Goal: Task Accomplishment & Management: Manage account settings

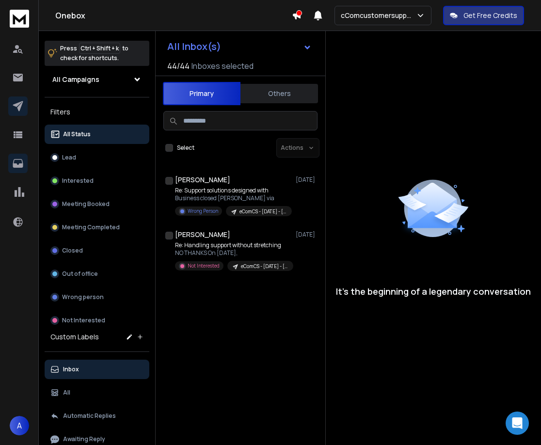
click at [16, 110] on icon at bounding box center [18, 106] width 12 height 12
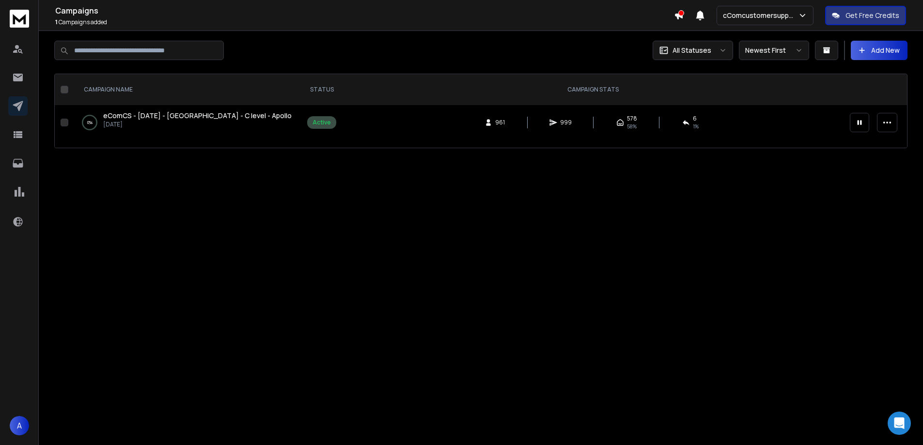
click at [191, 117] on span "eComCS - [DATE] - [GEOGRAPHIC_DATA] - C level - Apollo" at bounding box center [197, 115] width 189 height 9
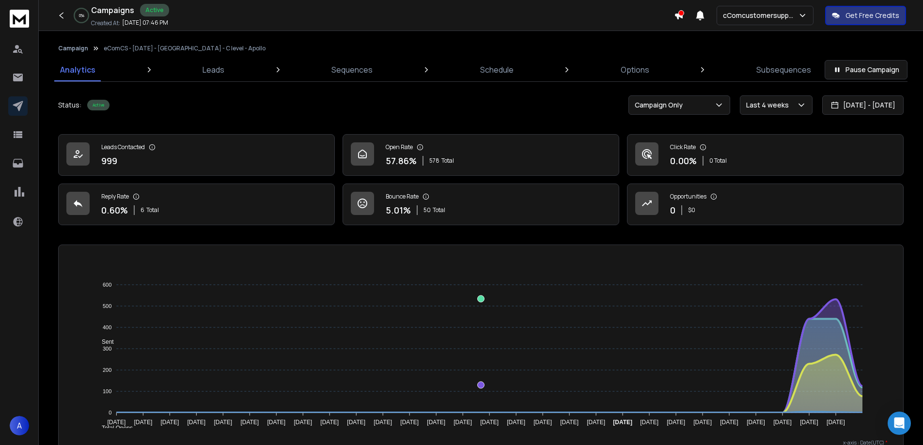
click at [403, 198] on p "Bounce Rate" at bounding box center [402, 197] width 33 height 8
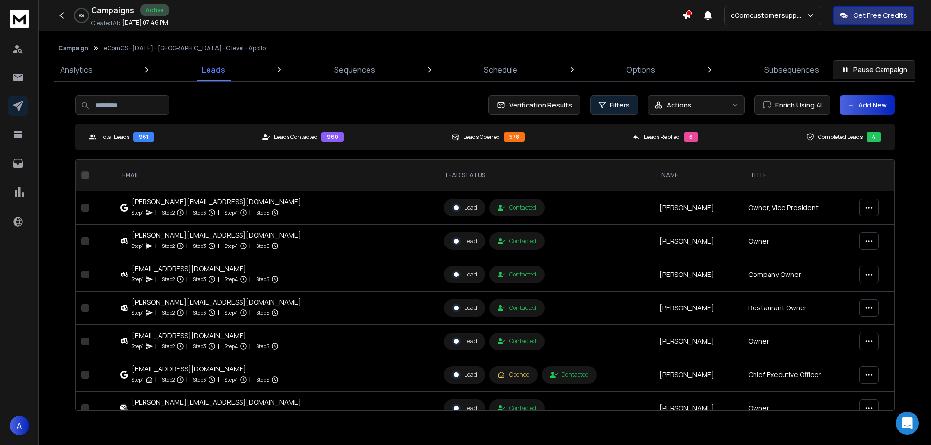
click at [540, 110] on button "Filters" at bounding box center [614, 104] width 48 height 19
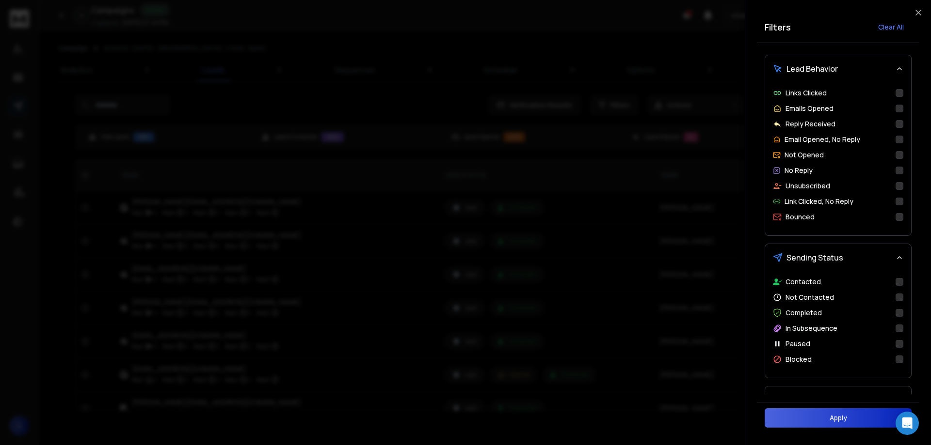
click at [540, 218] on button "Bounced" at bounding box center [899, 217] width 8 height 8
click at [540, 417] on button "Apply" at bounding box center [837, 418] width 147 height 19
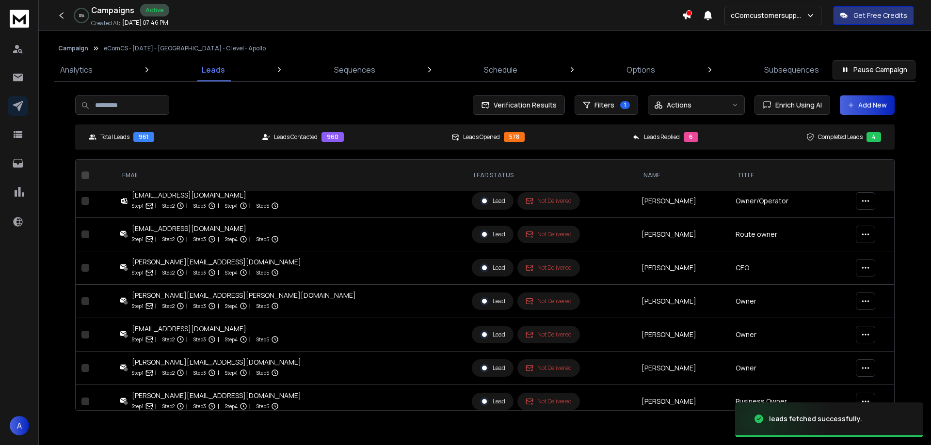
scroll to position [156, 0]
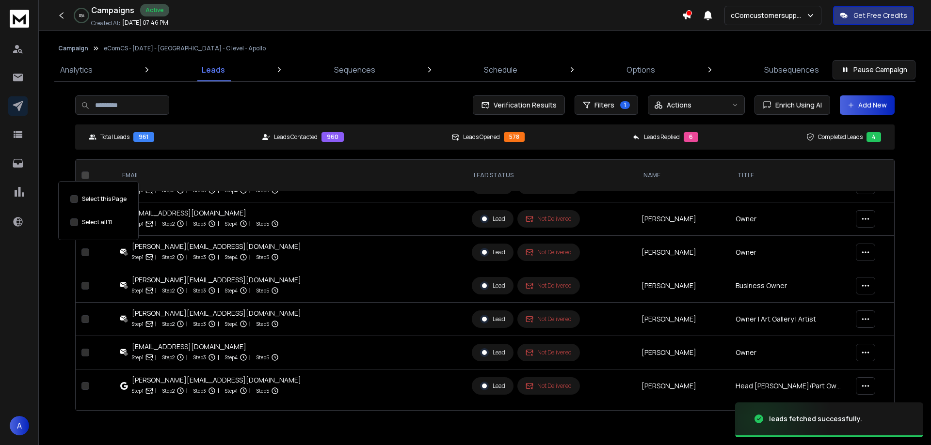
click at [75, 222] on button "Select this Page" at bounding box center [74, 223] width 8 height 8
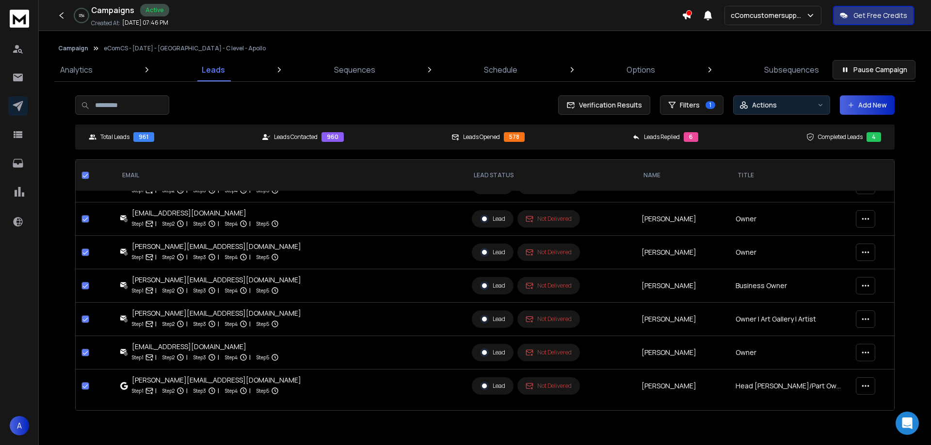
click at [540, 105] on div "Actions" at bounding box center [776, 105] width 74 height 10
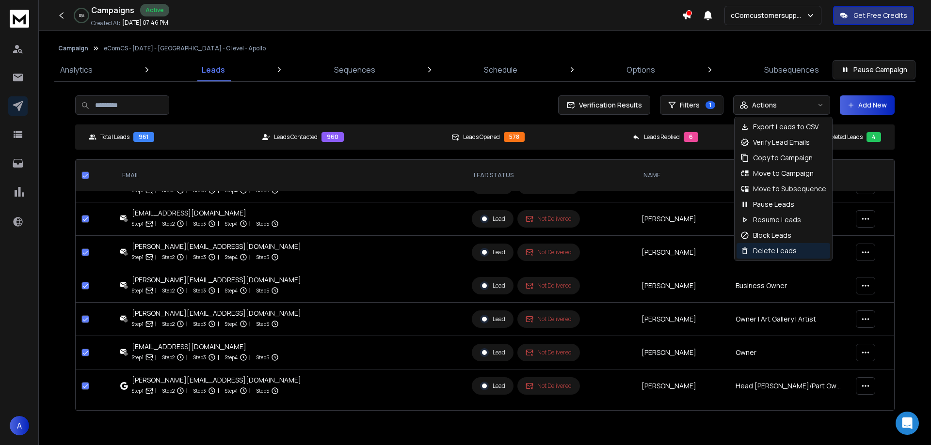
click at [540, 254] on p "Delete Leads" at bounding box center [775, 251] width 44 height 10
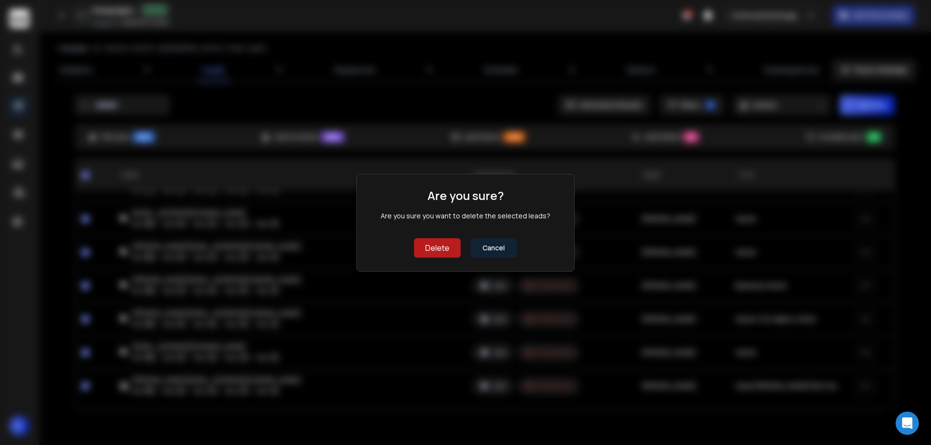
click at [446, 247] on button "Delete" at bounding box center [437, 247] width 47 height 19
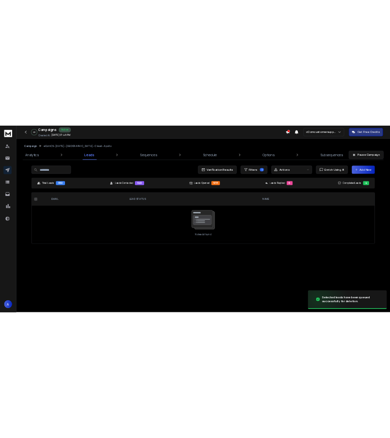
scroll to position [0, 0]
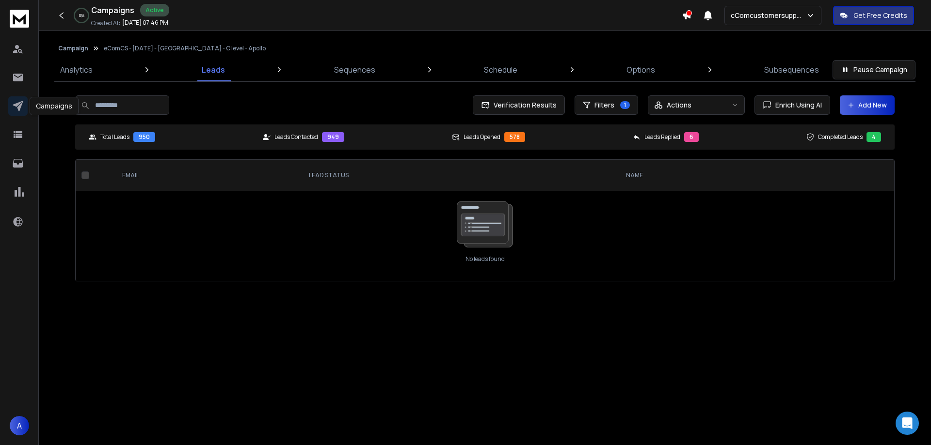
click at [15, 102] on icon at bounding box center [18, 106] width 12 height 12
